Goal: Find contact information: Find contact information

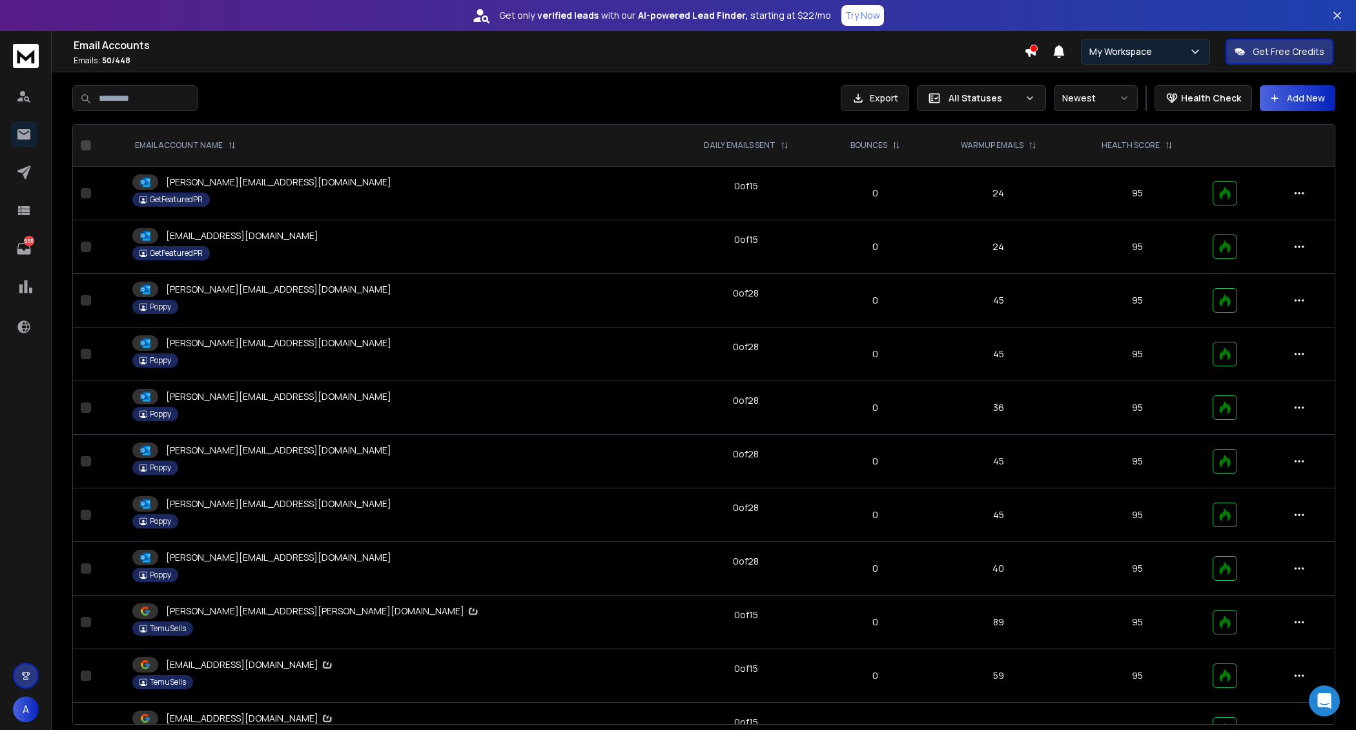
click at [1160, 48] on div "My Workspace" at bounding box center [1145, 51] width 112 height 13
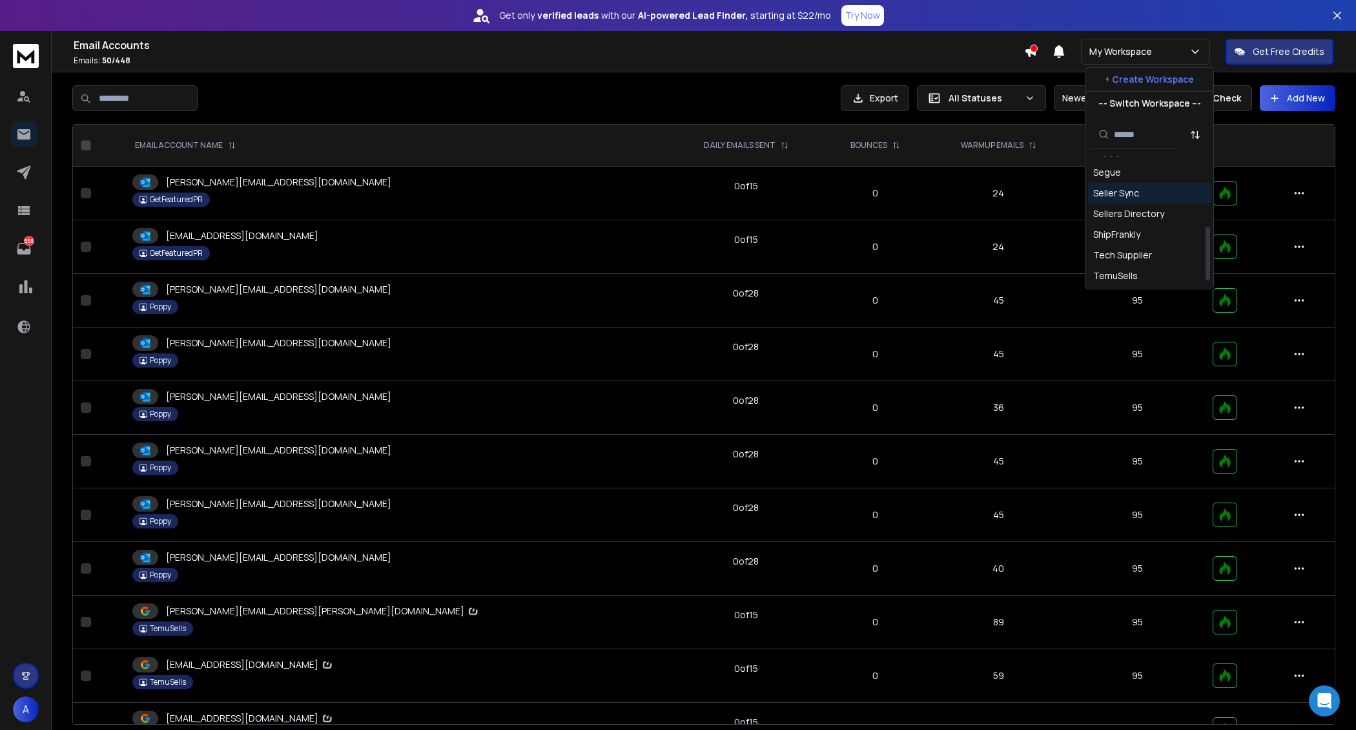
scroll to position [181, 0]
click at [1125, 241] on div "TemuSells" at bounding box center [1115, 247] width 45 height 13
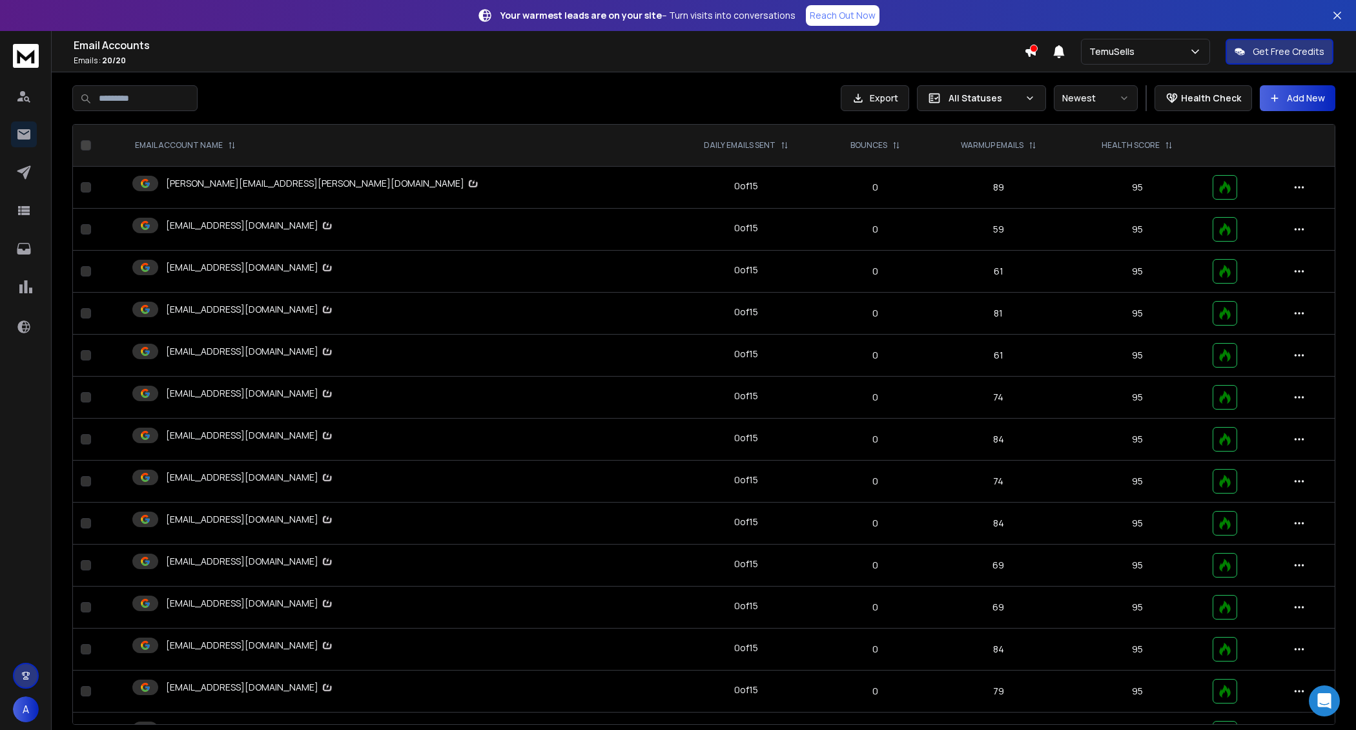
click at [218, 237] on td "[EMAIL_ADDRESS][DOMAIN_NAME]" at bounding box center [397, 230] width 544 height 42
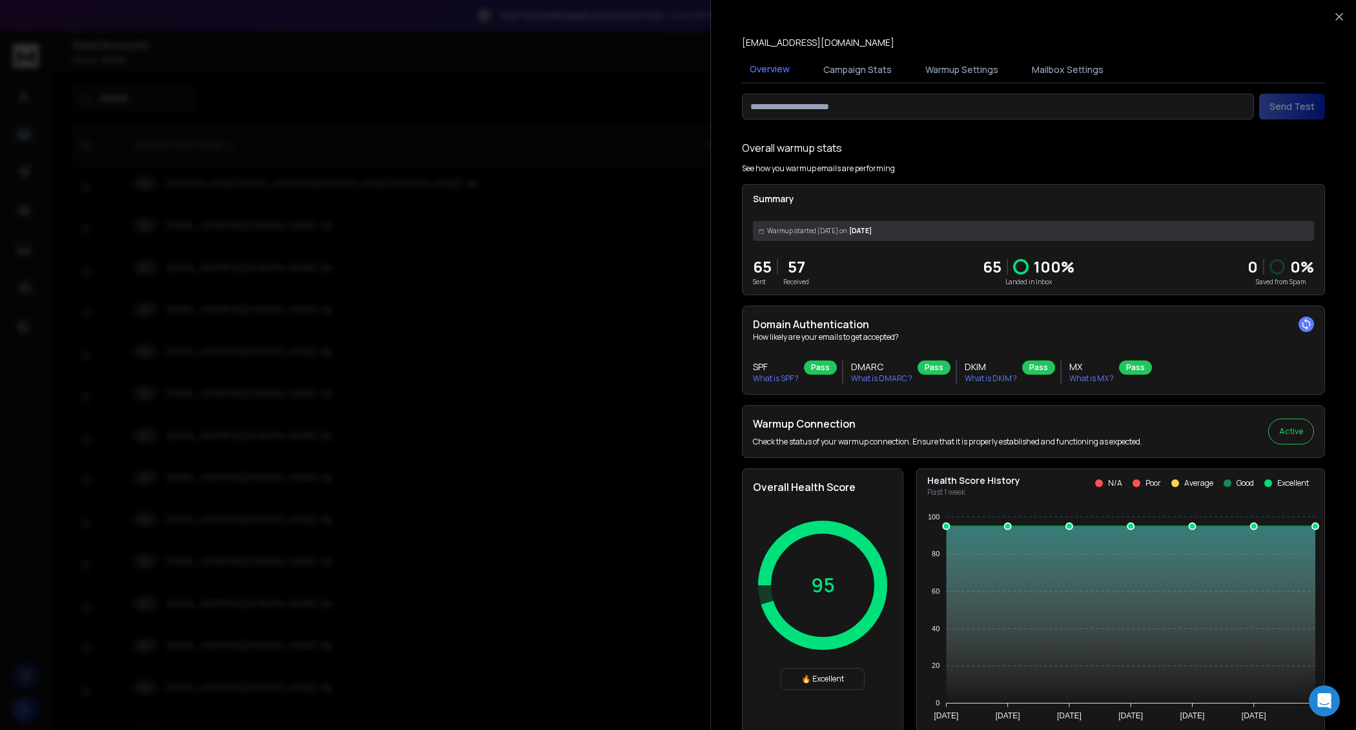
click at [218, 237] on div at bounding box center [678, 365] width 1356 height 730
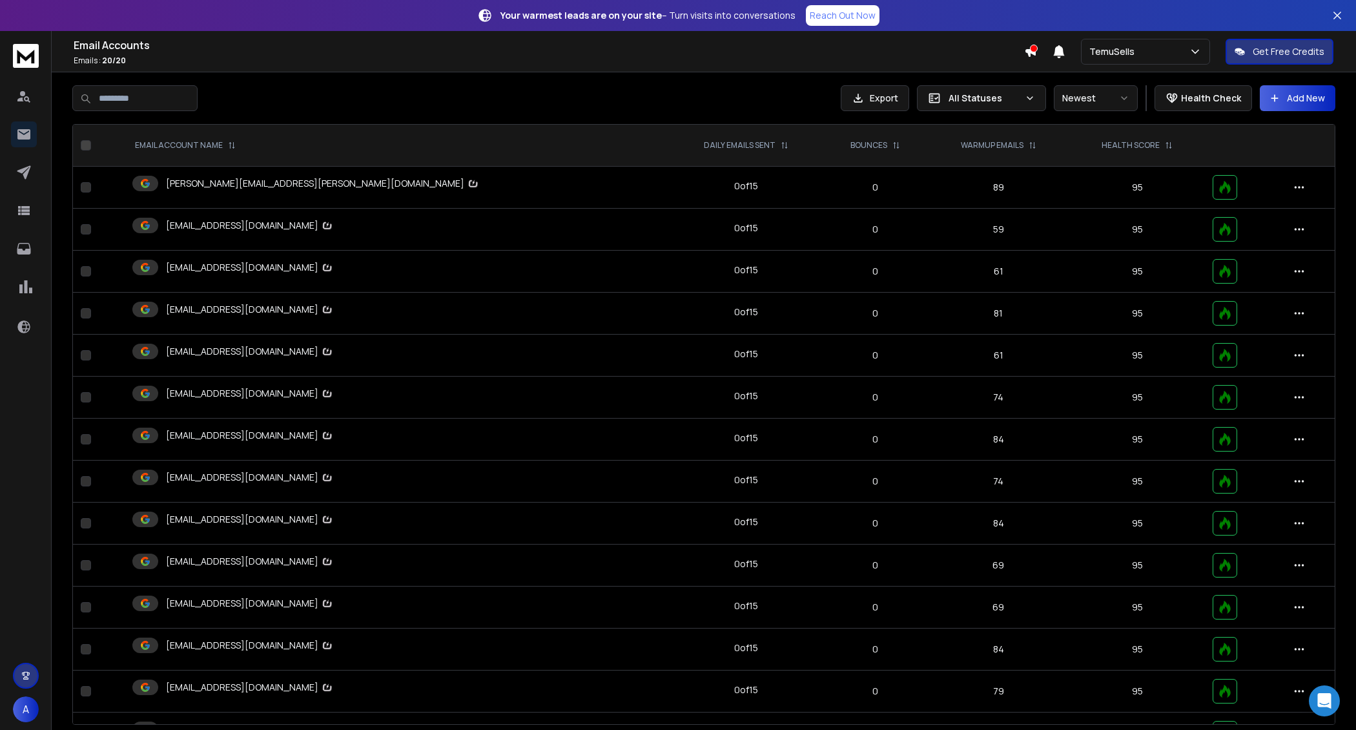
scroll to position [286, 0]
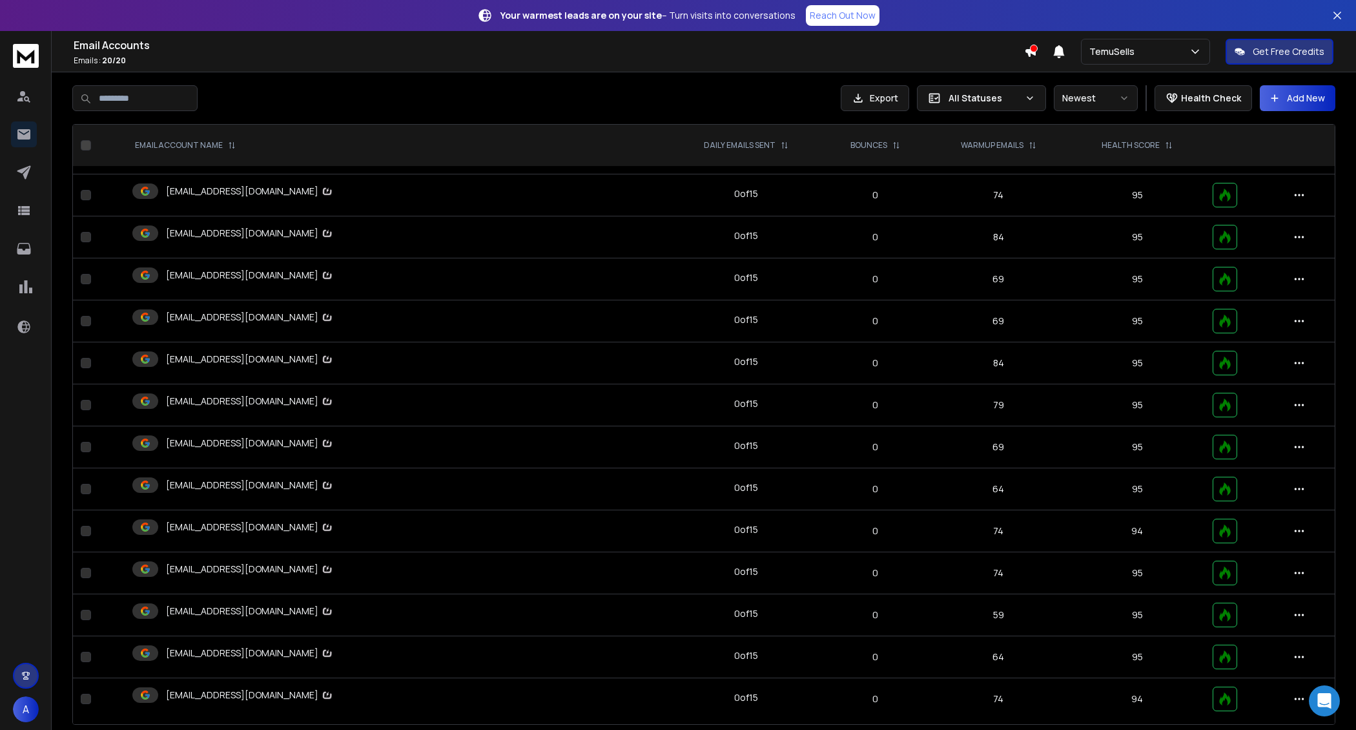
click at [260, 490] on td "[EMAIL_ADDRESS][DOMAIN_NAME]" at bounding box center [397, 489] width 544 height 42
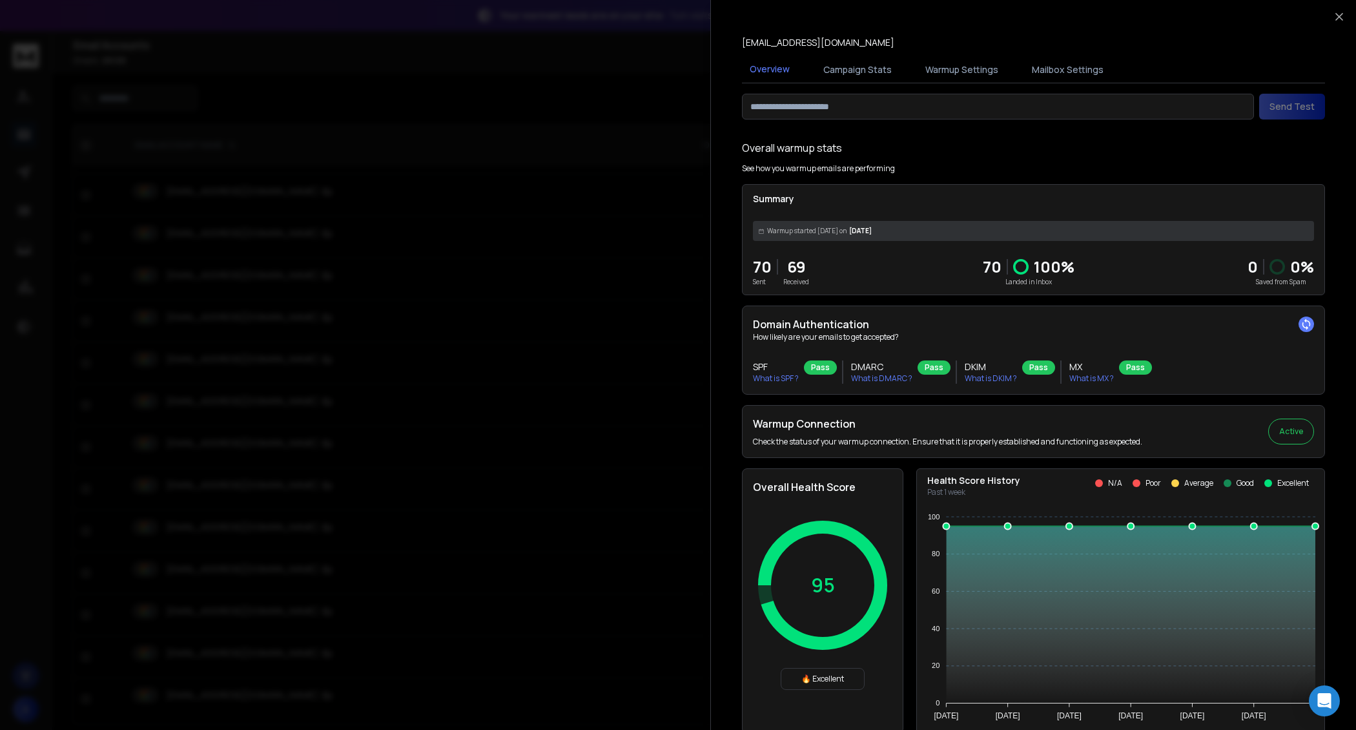
click at [853, 34] on div "[EMAIL_ADDRESS][DOMAIN_NAME] Overview Campaign Stats Warmup Settings Mailbox Se…" at bounding box center [1034, 530] width 614 height 1030
copy p "[EMAIL_ADDRESS][DOMAIN_NAME]"
